Goal: Task Accomplishment & Management: Manage account settings

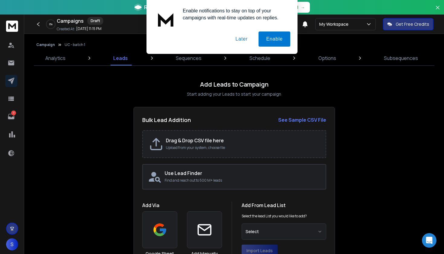
click at [243, 41] on button "Later" at bounding box center [241, 38] width 27 height 15
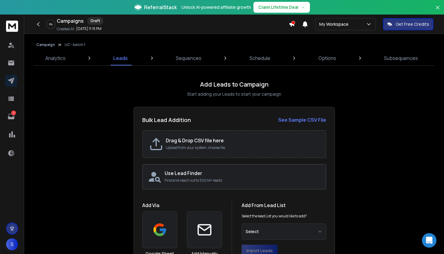
click at [235, 149] on p "Upload from your system, choose file" at bounding box center [243, 147] width 154 height 5
type input "**********"
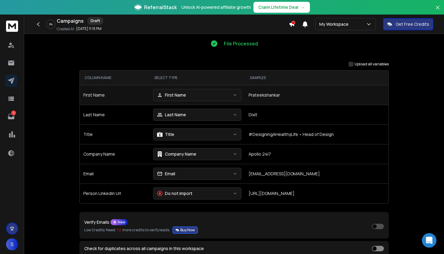
scroll to position [62, 0]
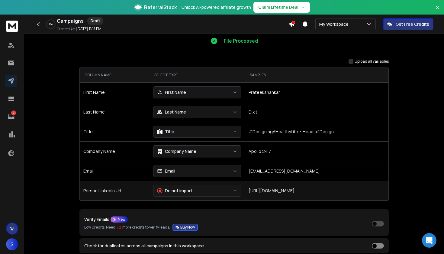
click at [209, 190] on button "Do not import" at bounding box center [197, 190] width 88 height 12
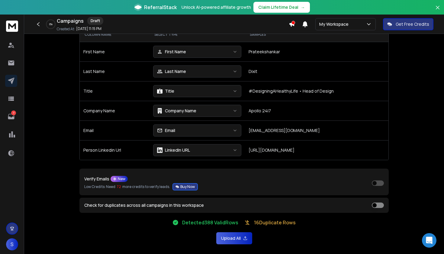
scroll to position [102, 0]
click at [375, 206] on button "Check for duplicates across all campaigns in this workspace" at bounding box center [378, 204] width 12 height 5
click at [381, 203] on button "Check for duplicates across all campaigns in this workspace" at bounding box center [378, 204] width 12 height 5
click at [236, 237] on button "Upload All" at bounding box center [234, 238] width 36 height 12
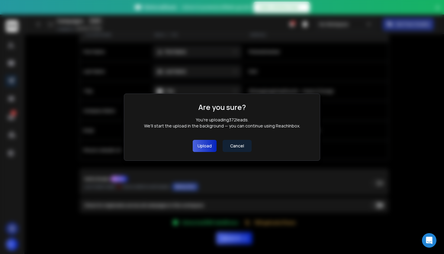
click at [206, 146] on button "Upload" at bounding box center [205, 146] width 24 height 12
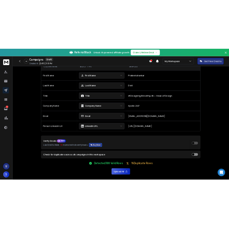
scroll to position [15, 0]
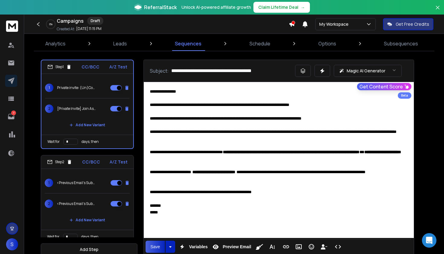
click at [75, 87] on p "Private invite: (Un)Conference’25, [GEOGRAPHIC_DATA]" at bounding box center [76, 87] width 39 height 5
click at [203, 97] on div at bounding box center [279, 98] width 258 height 7
click at [88, 108] on p "[Private Invite] Join Asia’s Biggest Product Event" at bounding box center [76, 108] width 39 height 5
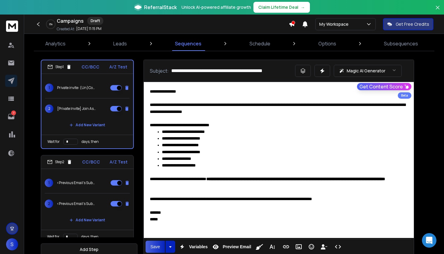
click at [77, 88] on p "Private invite: (Un)Conference’25, [GEOGRAPHIC_DATA]" at bounding box center [76, 87] width 39 height 5
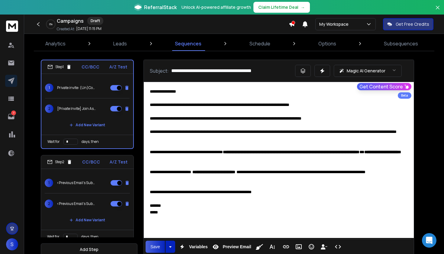
click at [81, 111] on div "2 [Private Invite] Join Asia’s Biggest Product Event" at bounding box center [70, 108] width 51 height 8
type input "**********"
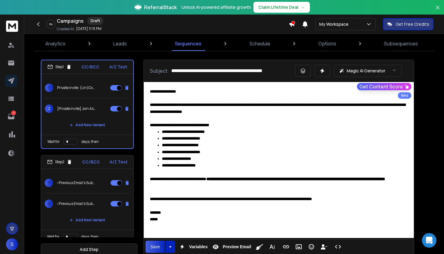
click at [71, 183] on p "<Previous Email's Subject>" at bounding box center [76, 182] width 39 height 5
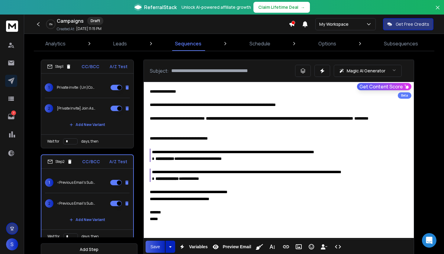
click at [76, 202] on p "<Previous Email's Subject>" at bounding box center [76, 203] width 39 height 5
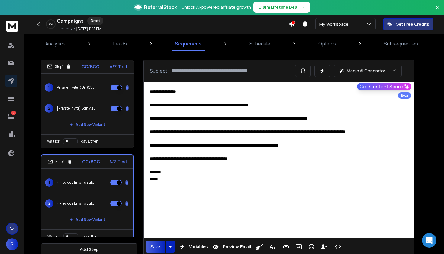
click at [90, 87] on p "Private invite: (Un)Conference’25, [GEOGRAPHIC_DATA]" at bounding box center [76, 87] width 39 height 5
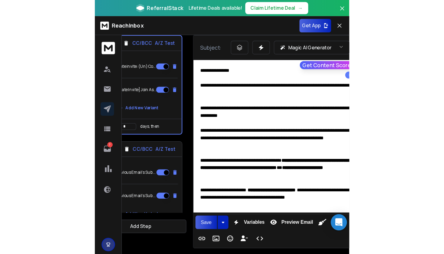
scroll to position [0, 0]
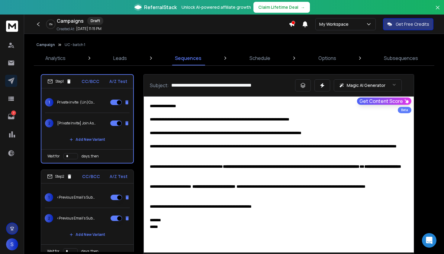
click at [179, 105] on div "**********" at bounding box center [279, 105] width 258 height 7
click at [185, 105] on div "**********" at bounding box center [279, 105] width 258 height 7
click at [84, 122] on p "[Private Invite] Join Asia’s Biggest Product Event" at bounding box center [76, 123] width 39 height 5
type input "**********"
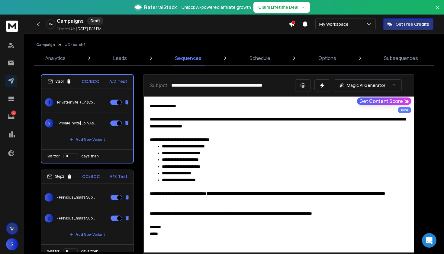
click at [86, 197] on p "<Previous Email's Subject>" at bounding box center [76, 197] width 39 height 5
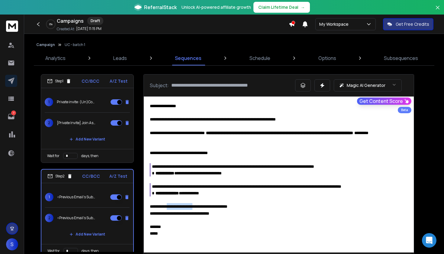
drag, startPoint x: 170, startPoint y: 205, endPoint x: 199, endPoint y: 206, distance: 28.4
click at [199, 206] on div "**********" at bounding box center [279, 209] width 258 height 13
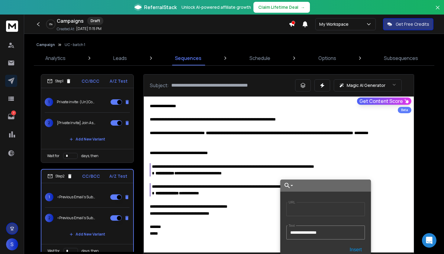
type input "**********"
click at [352, 249] on button "Insert" at bounding box center [356, 249] width 18 height 11
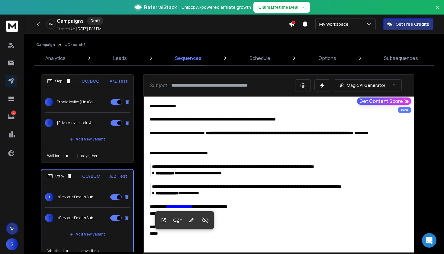
click at [238, 211] on div "**********" at bounding box center [279, 209] width 258 height 13
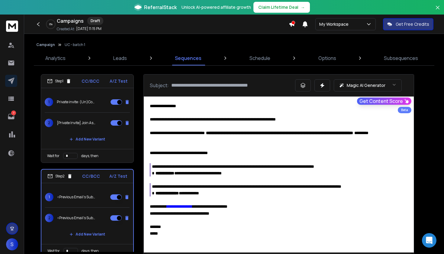
click at [91, 218] on p "<Previous Email's Subject>" at bounding box center [76, 217] width 39 height 5
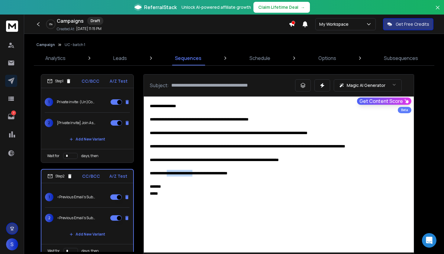
drag, startPoint x: 170, startPoint y: 173, endPoint x: 199, endPoint y: 172, distance: 29.0
click at [199, 172] on div "**********" at bounding box center [279, 173] width 258 height 7
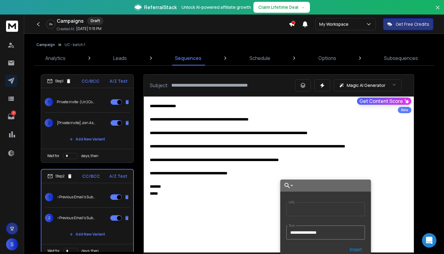
type input "**********"
click at [355, 248] on button "Insert" at bounding box center [356, 249] width 18 height 11
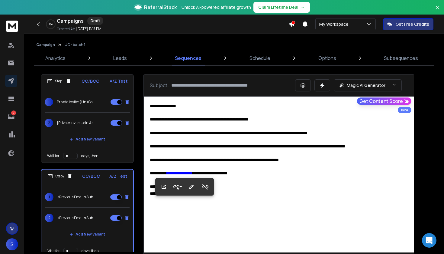
click at [198, 228] on div "**********" at bounding box center [279, 172] width 270 height 152
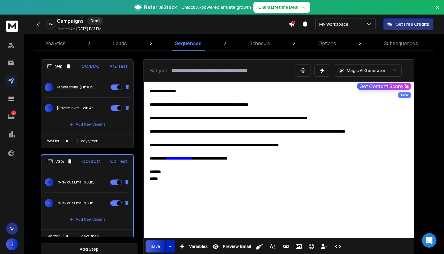
scroll to position [15, 0]
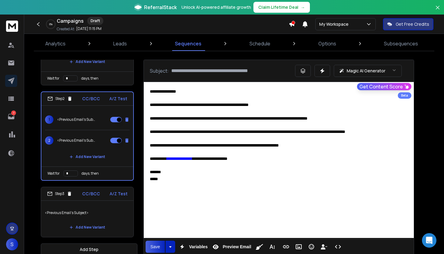
click at [75, 206] on p "<Previous Email's Subject>" at bounding box center [87, 212] width 85 height 17
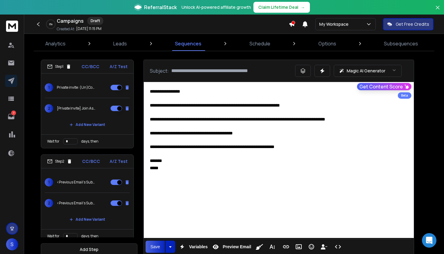
scroll to position [0, 0]
click at [85, 90] on div "1 Private invite: (Un)Conference’25, Bangalore" at bounding box center [70, 87] width 51 height 8
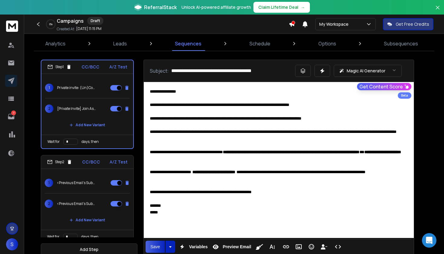
click at [76, 109] on p "[Private Invite] Join Asia’s Biggest Product Event" at bounding box center [76, 108] width 39 height 5
type input "**********"
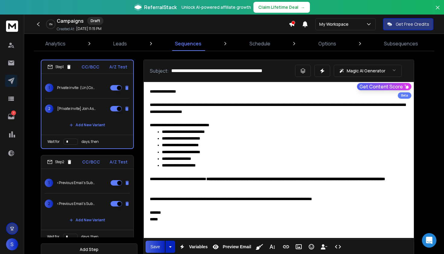
click at [71, 186] on div "1 <Previous Email's Subject>" at bounding box center [70, 182] width 51 height 8
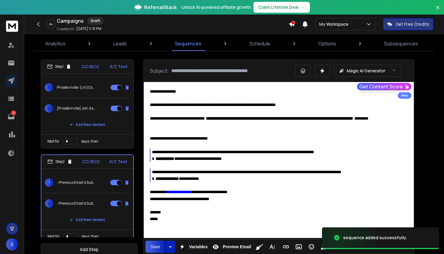
click at [91, 204] on p "<Previous Email's Subject>" at bounding box center [76, 203] width 39 height 5
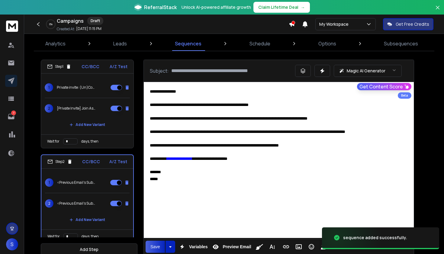
click at [79, 83] on div "1 Private invite: (Un)Conference’25, Bangalore" at bounding box center [70, 87] width 51 height 8
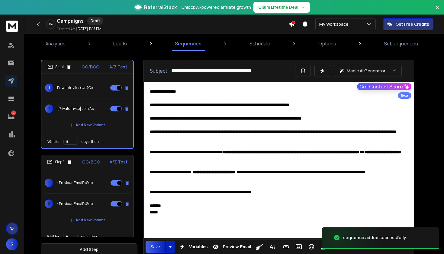
click at [82, 107] on p "[Private Invite] Join Asia’s Biggest Product Event" at bounding box center [76, 108] width 39 height 5
type input "**********"
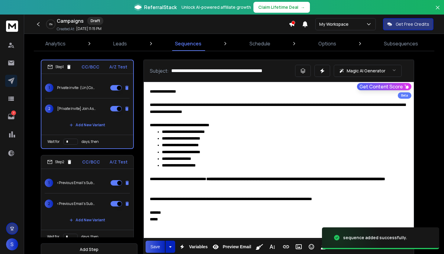
click at [73, 183] on p "<Previous Email's Subject>" at bounding box center [76, 182] width 39 height 5
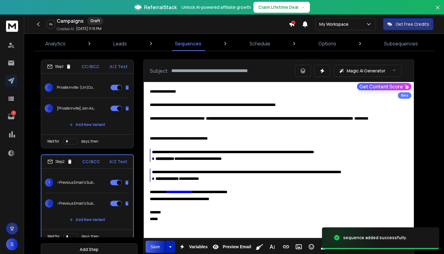
click at [66, 199] on div "2 <Previous Email's Subject>" at bounding box center [70, 203] width 51 height 8
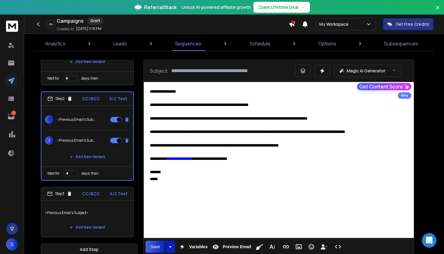
scroll to position [63, 0]
click at [61, 214] on p "<Previous Email's Subject>" at bounding box center [87, 212] width 85 height 17
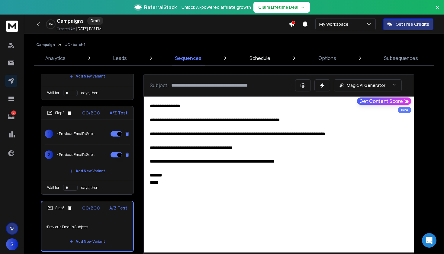
scroll to position [0, 0]
click at [263, 55] on p "Schedule" at bounding box center [260, 57] width 21 height 7
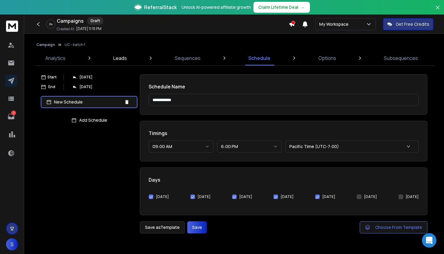
click at [127, 62] on link "Leads" at bounding box center [120, 58] width 21 height 15
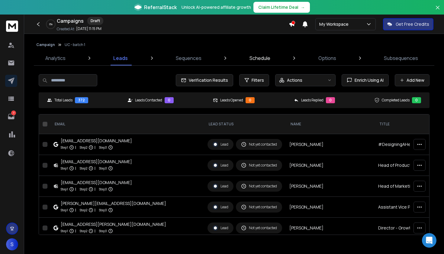
click at [264, 58] on p "Schedule" at bounding box center [260, 57] width 21 height 7
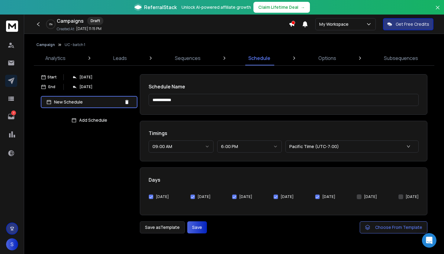
click at [188, 99] on input "**********" at bounding box center [284, 100] width 270 height 12
click at [233, 147] on button "6:00 PM" at bounding box center [249, 146] width 65 height 12
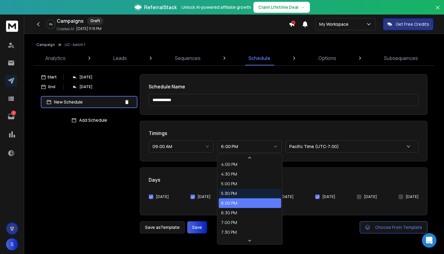
scroll to position [131, 0]
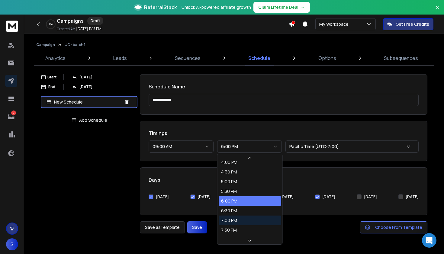
select select "********"
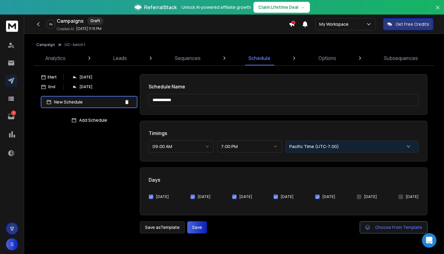
click at [323, 148] on p "Pacific Time (UTC-7:00)" at bounding box center [316, 146] width 52 height 6
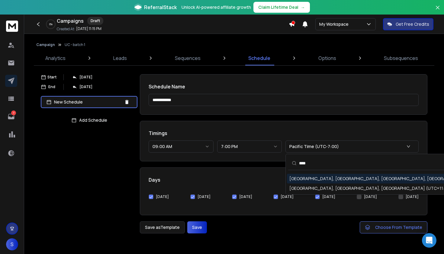
type input "****"
click at [312, 180] on div "[GEOGRAPHIC_DATA], [GEOGRAPHIC_DATA], [GEOGRAPHIC_DATA], [GEOGRAPHIC_DATA] (UTC…" at bounding box center [393, 178] width 207 height 6
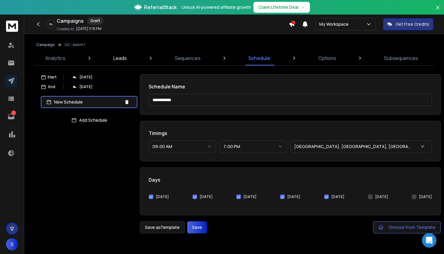
click at [115, 56] on p "Leads" at bounding box center [120, 57] width 14 height 7
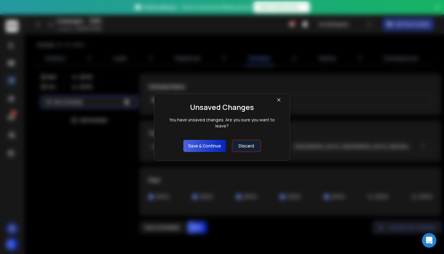
click at [254, 143] on button "Discard" at bounding box center [246, 146] width 29 height 12
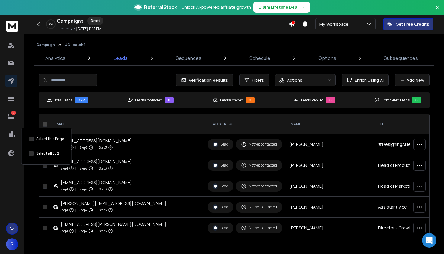
click at [45, 123] on button "Select this Page" at bounding box center [45, 124] width 5 height 5
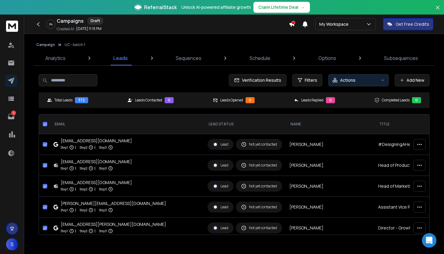
click at [362, 82] on div "Actions" at bounding box center [355, 80] width 46 height 6
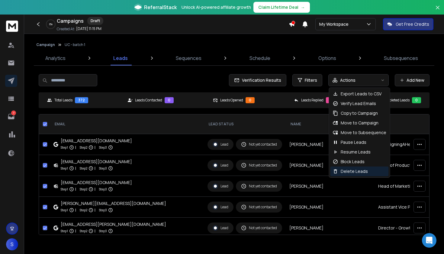
click at [348, 171] on p "Delete Leads" at bounding box center [354, 171] width 27 height 6
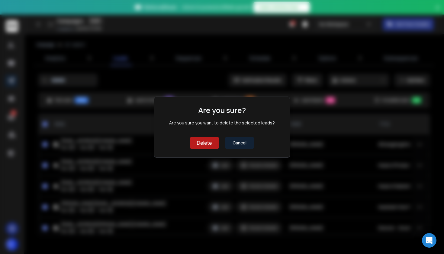
click at [209, 144] on button "Delete" at bounding box center [204, 143] width 29 height 12
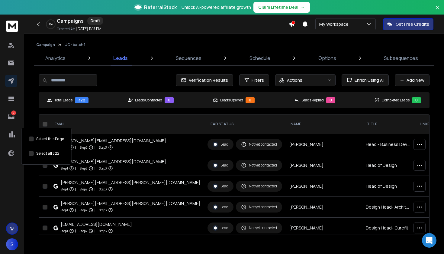
click at [47, 123] on button "Select this Page" at bounding box center [45, 124] width 5 height 5
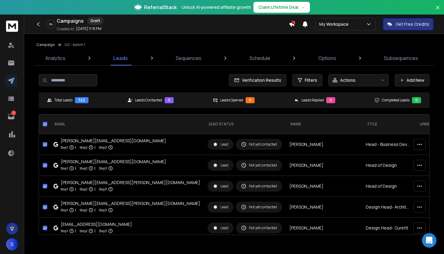
click at [47, 123] on button "button" at bounding box center [45, 124] width 5 height 5
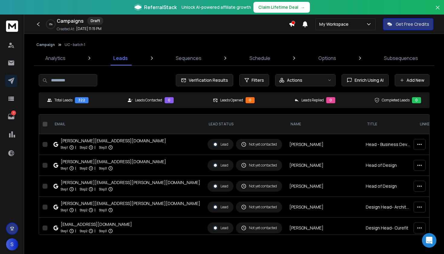
click at [47, 123] on button "button" at bounding box center [45, 124] width 5 height 5
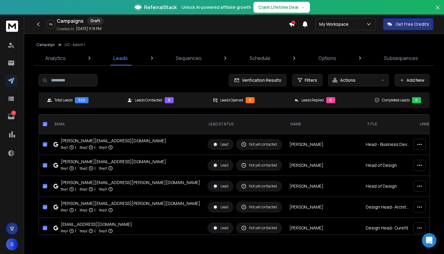
click at [80, 120] on th "EMAIL" at bounding box center [127, 124] width 154 height 20
click at [31, 154] on button "Select this Page" at bounding box center [31, 153] width 5 height 5
click at [365, 79] on div "Actions" at bounding box center [355, 80] width 46 height 6
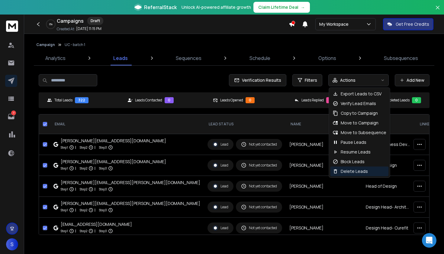
click at [351, 171] on p "Delete Leads" at bounding box center [354, 171] width 27 height 6
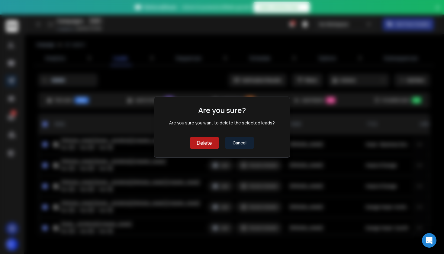
click at [209, 141] on button "Delete" at bounding box center [204, 143] width 29 height 12
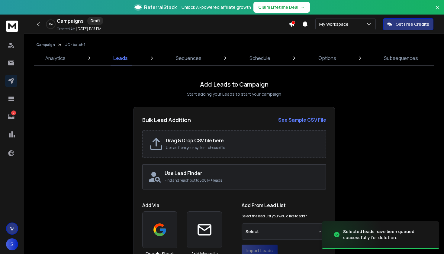
click at [197, 132] on div "Drag & Drop CSV file here Upload from your system, choose file" at bounding box center [234, 144] width 184 height 28
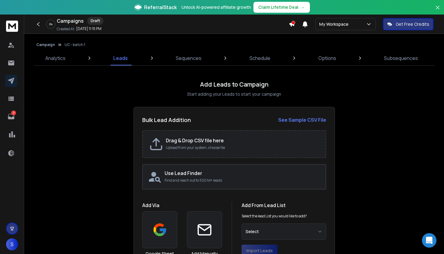
type input "**********"
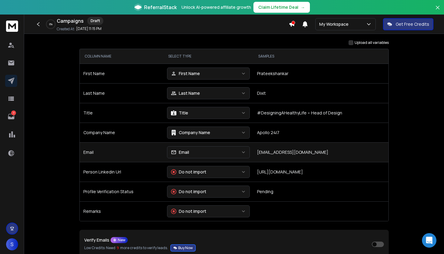
scroll to position [81, 0]
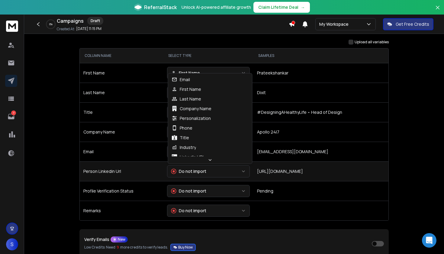
click at [197, 169] on div "Do not import" at bounding box center [188, 171] width 35 height 6
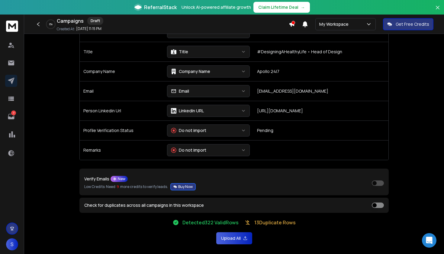
scroll to position [142, 0]
click at [234, 241] on button "Upload All" at bounding box center [234, 238] width 36 height 12
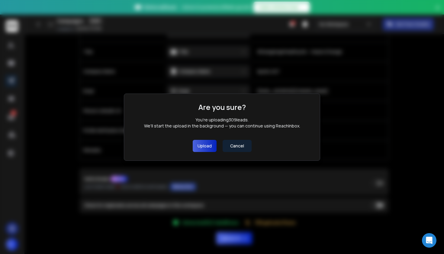
click at [208, 144] on button "Upload" at bounding box center [205, 146] width 24 height 12
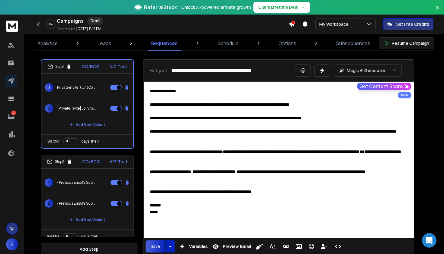
scroll to position [15, 0]
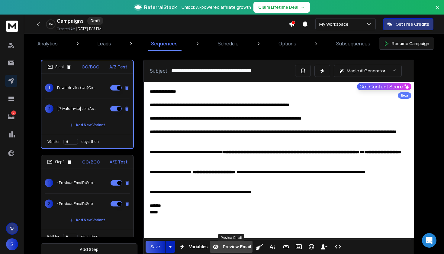
click at [229, 245] on span "Preview Email" at bounding box center [237, 246] width 31 height 5
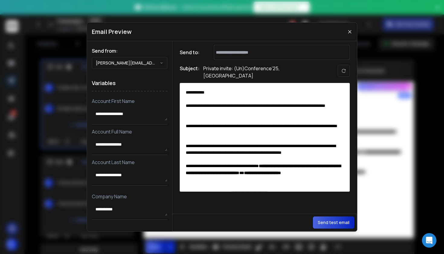
scroll to position [0, 0]
click at [349, 30] on icon at bounding box center [350, 31] width 5 height 5
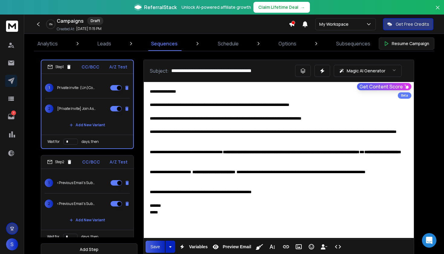
click at [80, 112] on div "2 [Private Invite] Join Asia’s Biggest Product Event" at bounding box center [70, 108] width 51 height 8
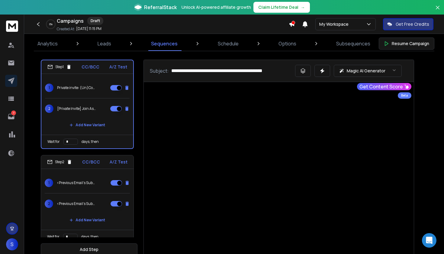
type input "**********"
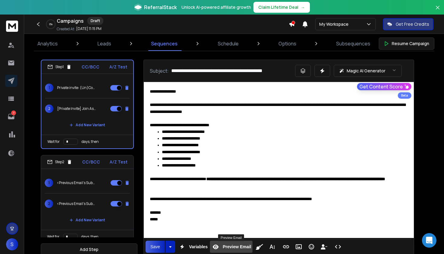
click at [231, 248] on span "Preview Email" at bounding box center [237, 246] width 31 height 5
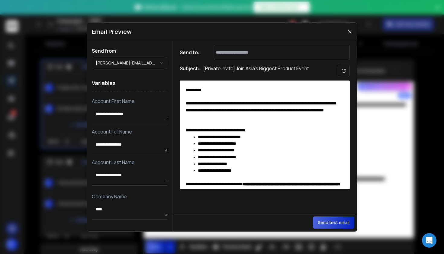
click at [351, 33] on icon at bounding box center [350, 31] width 5 height 5
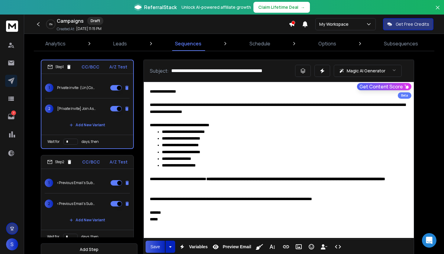
click at [75, 179] on div "1 <Previous Email's Subject>" at bounding box center [70, 182] width 51 height 8
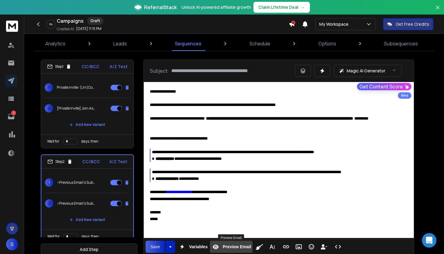
click at [234, 248] on span "Preview Email" at bounding box center [237, 246] width 31 height 5
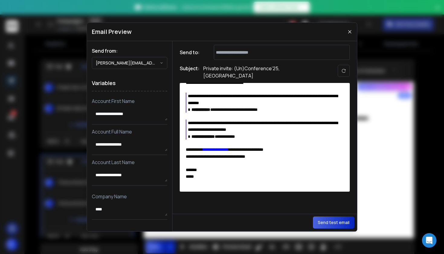
scroll to position [56, 0]
click at [225, 147] on link "**********" at bounding box center [216, 149] width 26 height 4
click at [349, 34] on icon at bounding box center [350, 31] width 5 height 5
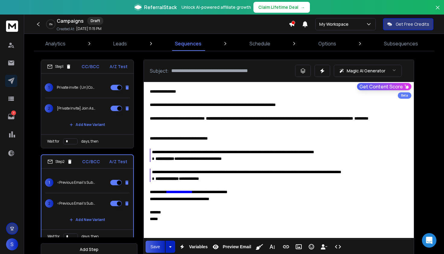
click at [64, 200] on div "2 <Previous Email's Subject>" at bounding box center [70, 203] width 51 height 8
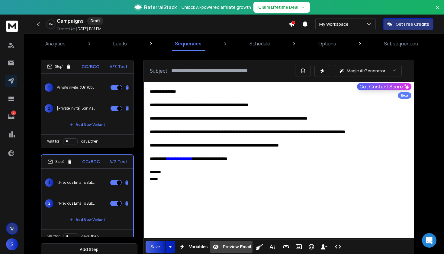
click at [241, 250] on div "Preview Email" at bounding box center [231, 246] width 42 height 10
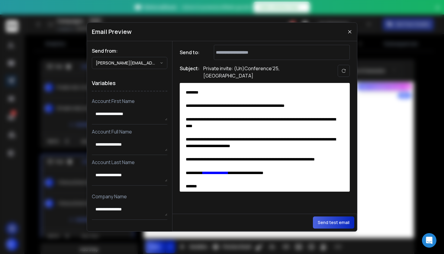
scroll to position [0, 0]
click at [351, 31] on icon at bounding box center [349, 31] width 3 height 3
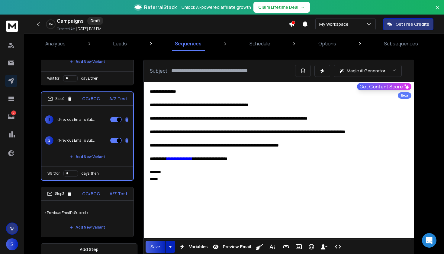
scroll to position [63, 0]
click at [86, 210] on p "<Previous Email's Subject>" at bounding box center [87, 212] width 85 height 17
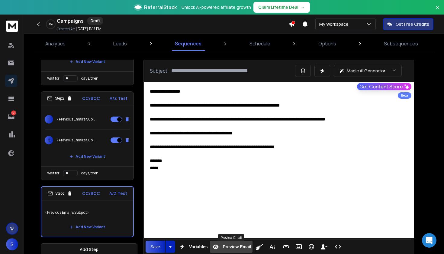
click at [232, 244] on span "Preview Email" at bounding box center [237, 246] width 31 height 5
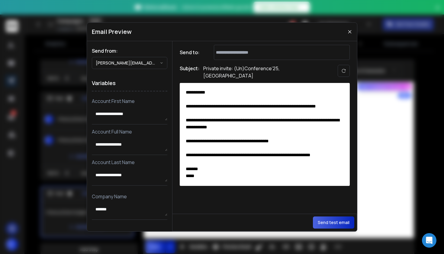
click at [349, 33] on icon at bounding box center [350, 31] width 5 height 5
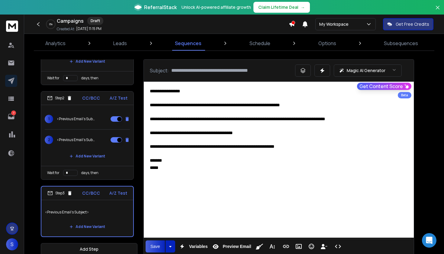
scroll to position [15, 0]
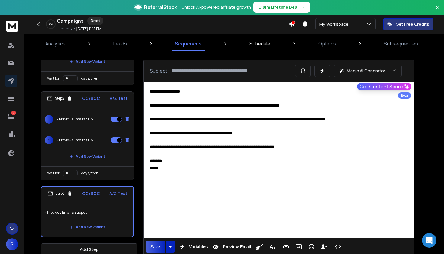
click at [260, 44] on p "Schedule" at bounding box center [260, 43] width 21 height 7
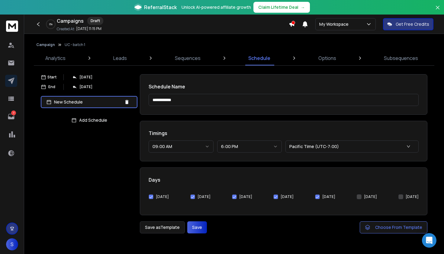
click at [320, 194] on button "[DATE]" at bounding box center [317, 196] width 5 height 5
click at [152, 194] on button "[DATE]" at bounding box center [151, 196] width 5 height 5
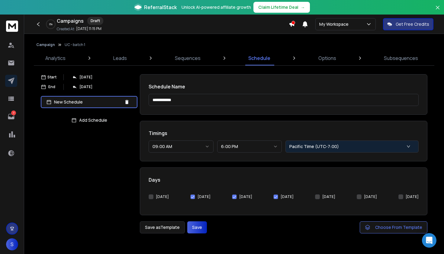
click at [334, 143] on p "Pacific Time (UTC-7:00)" at bounding box center [316, 146] width 52 height 6
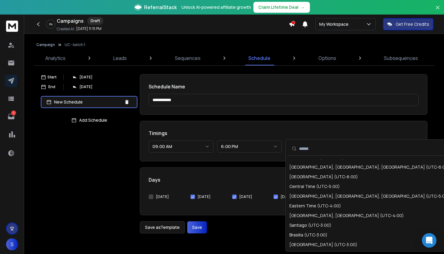
scroll to position [98, 0]
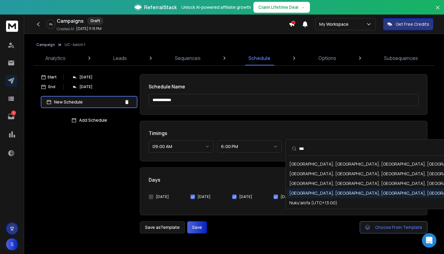
type input "***"
click at [311, 190] on div "[GEOGRAPHIC_DATA], [GEOGRAPHIC_DATA], [GEOGRAPHIC_DATA], [GEOGRAPHIC_DATA] (UTC…" at bounding box center [393, 193] width 207 height 6
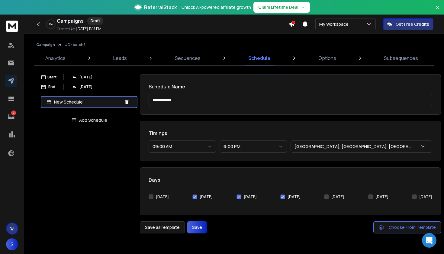
click at [252, 140] on button "6:00 PM" at bounding box center [253, 146] width 67 height 12
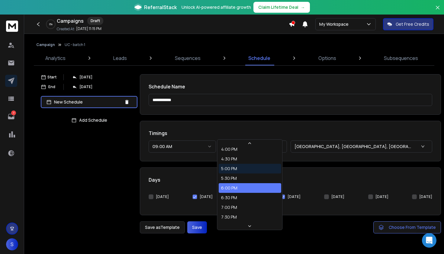
scroll to position [136, 0]
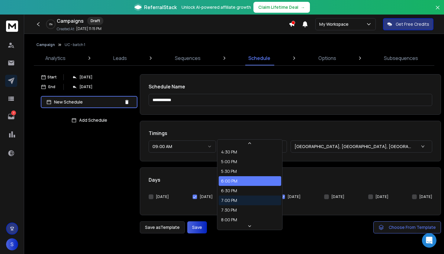
select select "********"
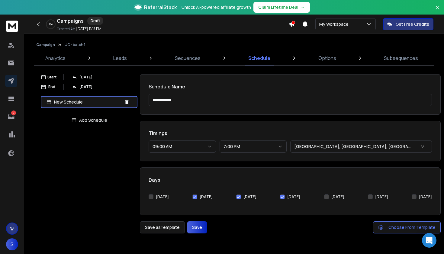
click at [196, 221] on button "Save" at bounding box center [197, 227] width 20 height 12
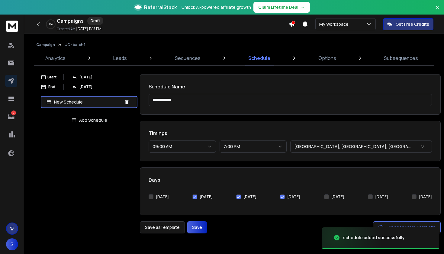
click at [207, 121] on div "Timings 09:00 AM ******** ******** ******** ******** ******** ******** ********…" at bounding box center [290, 141] width 301 height 41
click at [333, 51] on link "Options" at bounding box center [327, 58] width 25 height 15
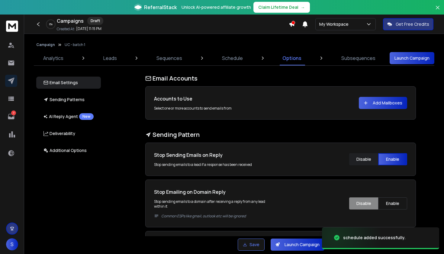
click at [374, 105] on button "Add Mailboxes" at bounding box center [383, 103] width 48 height 12
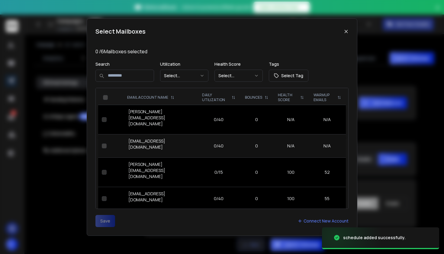
click at [104, 143] on button "button" at bounding box center [104, 145] width 5 height 5
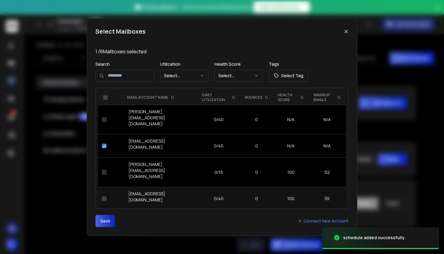
click at [104, 196] on button "button" at bounding box center [104, 198] width 5 height 5
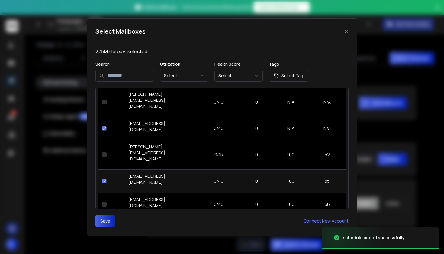
scroll to position [17, 0]
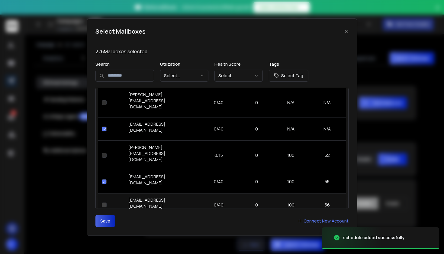
click at [103, 202] on button "button" at bounding box center [104, 204] width 5 height 5
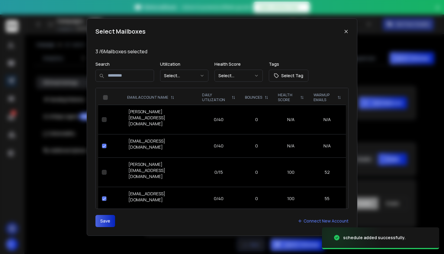
scroll to position [0, 0]
click at [206, 73] on button "Select..." at bounding box center [184, 76] width 48 height 12
click at [248, 47] on div "Select Mailboxes" at bounding box center [222, 37] width 253 height 21
click at [252, 73] on button "Select..." at bounding box center [239, 76] width 48 height 12
click at [261, 47] on div "Select Mailboxes" at bounding box center [222, 37] width 253 height 21
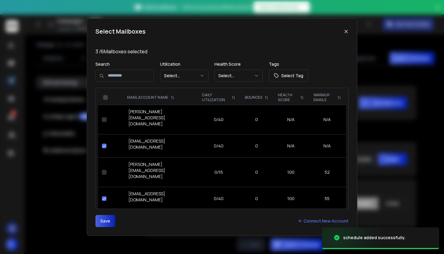
click at [105, 220] on button "Save" at bounding box center [106, 221] width 20 height 12
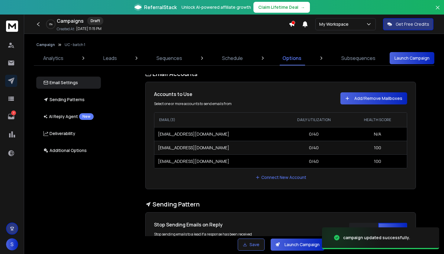
scroll to position [4, 0]
click at [317, 144] on td "0/40" at bounding box center [314, 148] width 69 height 14
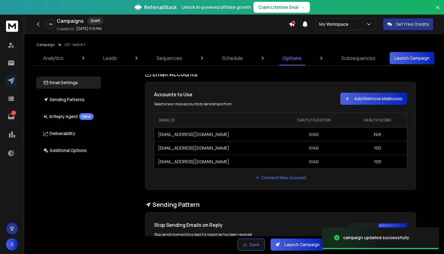
click at [371, 97] on button "Add/Remove Mailboxes" at bounding box center [374, 98] width 67 height 12
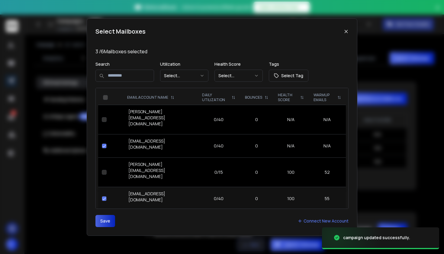
click at [105, 196] on button "button" at bounding box center [104, 198] width 5 height 5
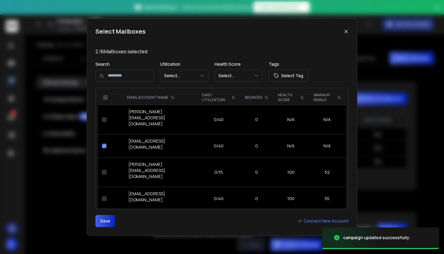
click at [103, 219] on button "button" at bounding box center [104, 221] width 5 height 5
click at [101, 220] on button "Save" at bounding box center [106, 221] width 20 height 12
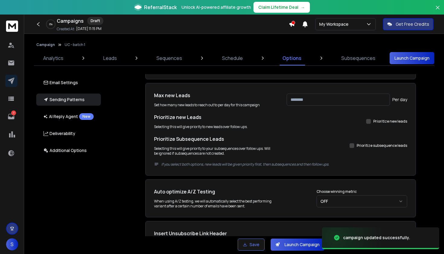
scroll to position [276, 0]
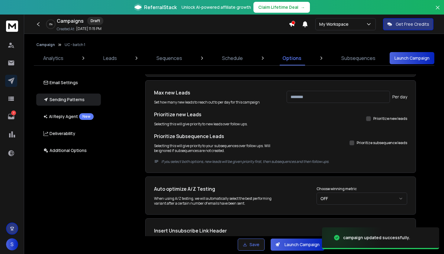
click at [306, 96] on input "***" at bounding box center [338, 97] width 103 height 12
type input "*"
type input "***"
click at [307, 118] on div "Prioritize new leads" at bounding box center [347, 118] width 121 height 12
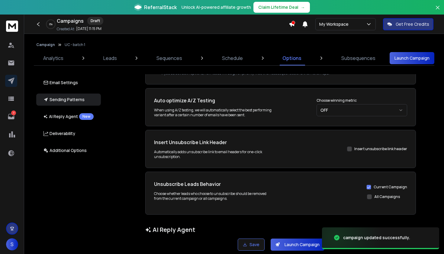
scroll to position [365, 0]
click at [347, 109] on button "OFF" at bounding box center [362, 109] width 91 height 12
click at [339, 109] on button "Open Rate" at bounding box center [362, 109] width 91 height 12
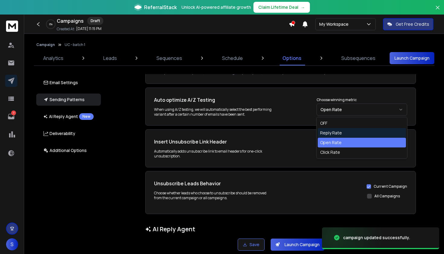
select select "**********"
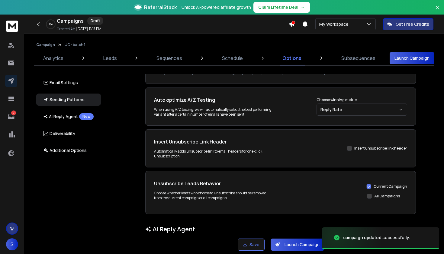
click at [296, 124] on div "**********" at bounding box center [280, 106] width 271 height 38
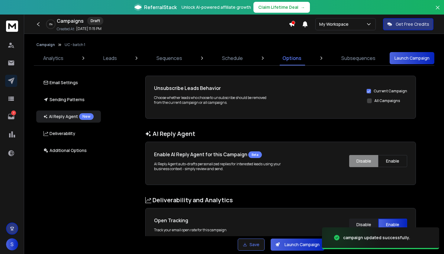
scroll to position [460, 0]
click at [372, 102] on button "All Campaigns" at bounding box center [369, 100] width 5 height 5
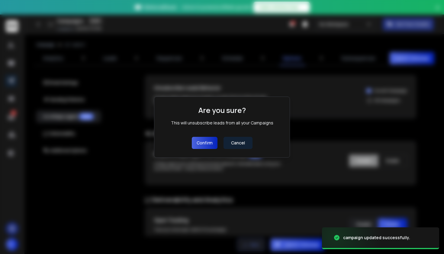
click at [233, 142] on button "Cancel" at bounding box center [238, 143] width 29 height 12
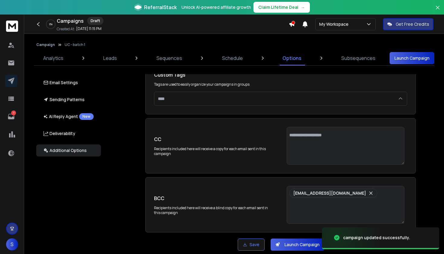
scroll to position [15, 0]
click at [369, 192] on icon at bounding box center [371, 192] width 5 height 5
click at [330, 194] on input at bounding box center [311, 193] width 42 height 11
type input "**********"
click at [251, 199] on h1 "BCC" at bounding box center [214, 197] width 121 height 7
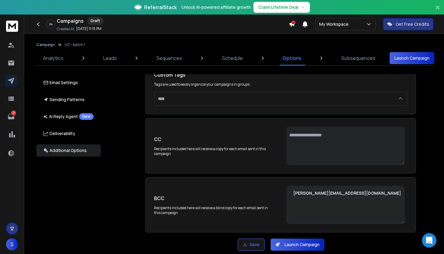
click at [286, 245] on button "Launch Campaign" at bounding box center [298, 244] width 54 height 12
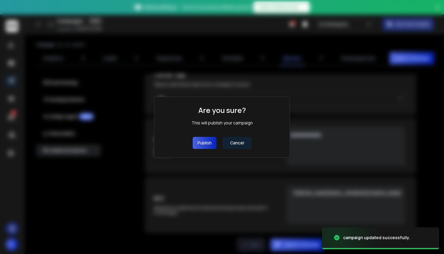
click at [203, 142] on button "Publish" at bounding box center [205, 143] width 24 height 12
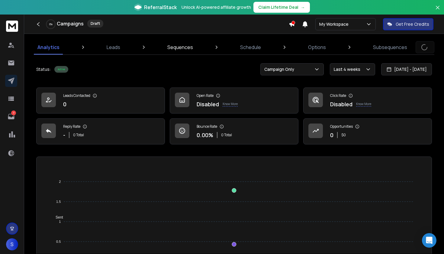
click at [183, 46] on p "Sequences" at bounding box center [180, 47] width 26 height 7
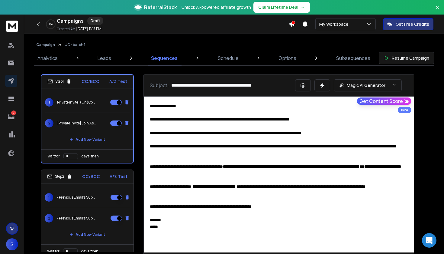
click at [71, 155] on input "*" at bounding box center [70, 156] width 15 height 6
click at [104, 59] on p "Leads" at bounding box center [106, 57] width 14 height 7
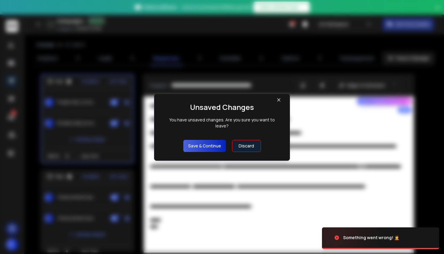
click at [242, 141] on button "Discard" at bounding box center [246, 146] width 29 height 12
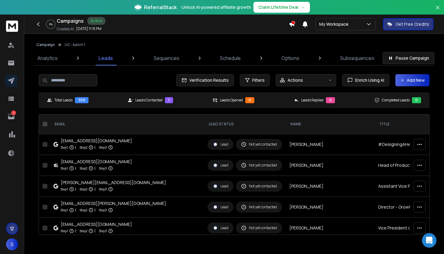
click at [154, 102] on p "Leads Contacted" at bounding box center [148, 100] width 27 height 5
click at [167, 54] on link "Sequences" at bounding box center [166, 58] width 33 height 15
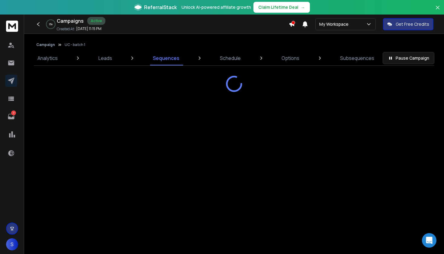
click at [169, 59] on p "Sequences" at bounding box center [166, 57] width 27 height 7
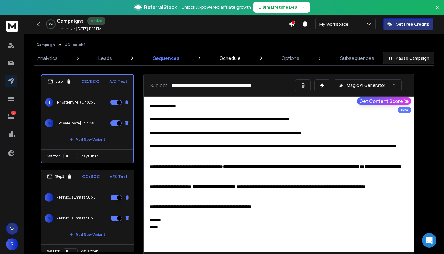
click at [232, 58] on p "Schedule" at bounding box center [230, 57] width 21 height 7
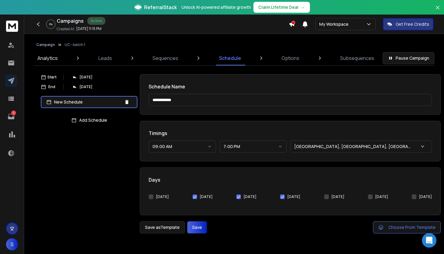
click at [45, 58] on p "Analytics" at bounding box center [47, 57] width 20 height 7
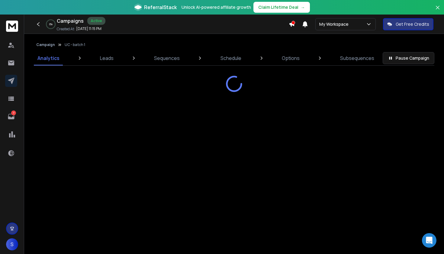
click at [51, 44] on button "Campaign" at bounding box center [45, 44] width 19 height 5
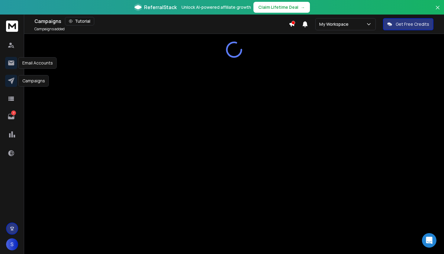
click at [13, 67] on link at bounding box center [11, 63] width 12 height 12
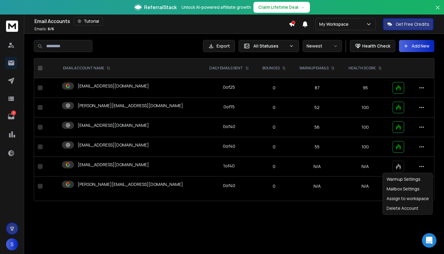
click at [423, 168] on icon at bounding box center [421, 166] width 5 height 5
click at [403, 189] on div "Mailbox Settings" at bounding box center [407, 189] width 47 height 10
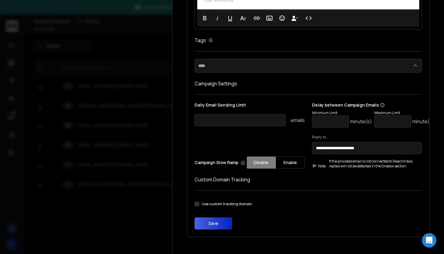
scroll to position [123, 0]
click at [243, 131] on div "**********" at bounding box center [309, 135] width 228 height 66
click at [240, 122] on input "**" at bounding box center [240, 120] width 91 height 12
type input "**"
click at [252, 144] on div "Campaign Slow Ramp Disable Enable" at bounding box center [250, 152] width 110 height 34
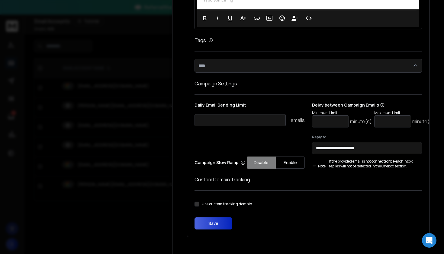
click at [215, 224] on button "Save" at bounding box center [214, 223] width 38 height 12
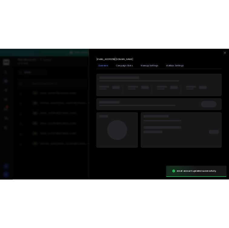
scroll to position [0, 0]
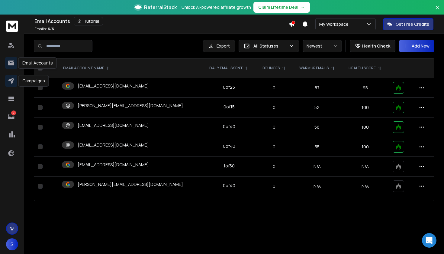
click at [11, 82] on icon at bounding box center [11, 81] width 6 height 6
